Goal: Task Accomplishment & Management: Use online tool/utility

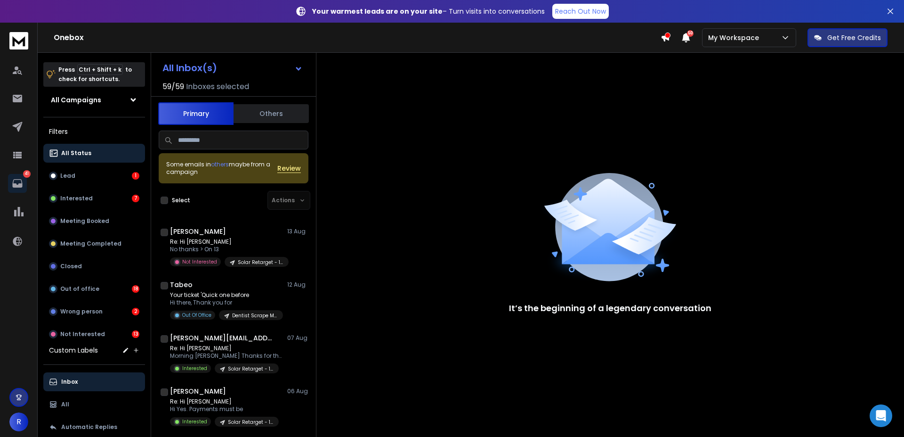
click at [21, 181] on icon at bounding box center [17, 183] width 11 height 11
click at [767, 33] on div "My Workspace" at bounding box center [749, 37] width 82 height 9
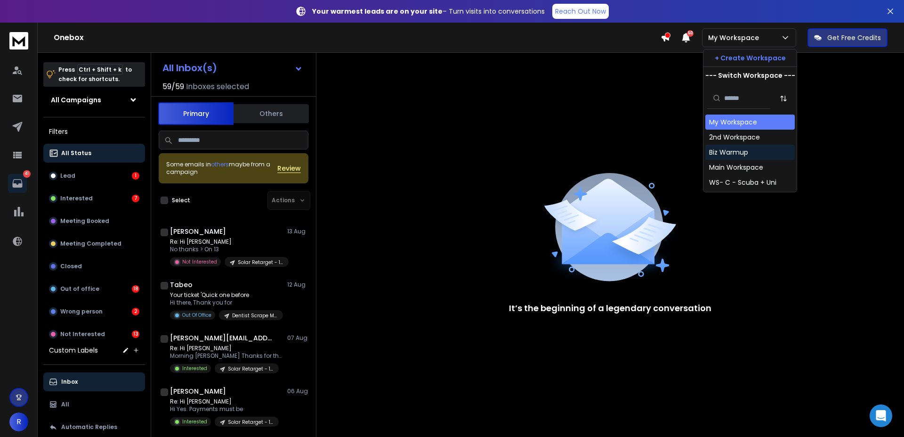
click at [730, 157] on div "Biz Warmup" at bounding box center [750, 152] width 89 height 15
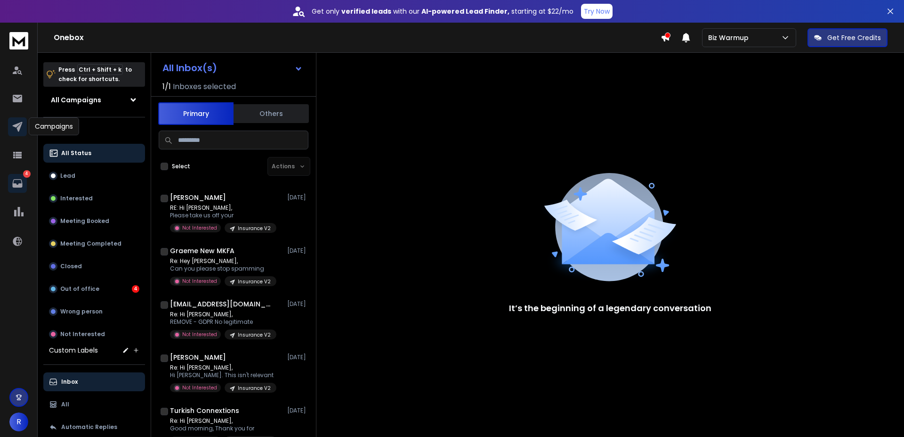
click at [16, 123] on icon at bounding box center [17, 126] width 11 height 11
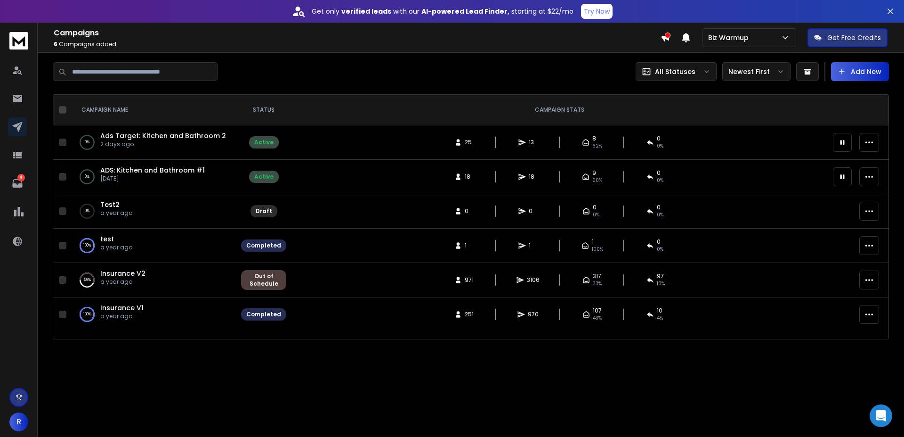
click at [167, 138] on span "Ads Target: Kitchen and Bathroom 2" at bounding box center [163, 135] width 126 height 9
